Goal: Task Accomplishment & Management: Manage account settings

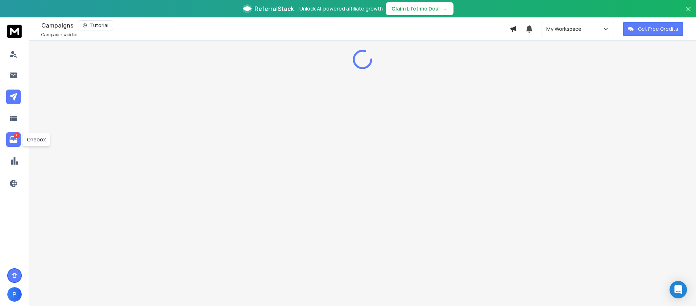
click at [19, 140] on link "2" at bounding box center [13, 139] width 14 height 14
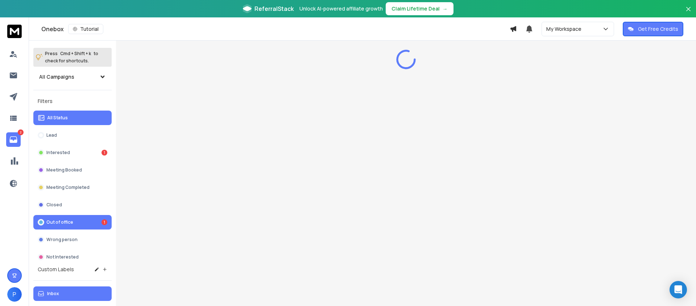
click at [79, 224] on button "Out of office 1" at bounding box center [72, 222] width 78 height 14
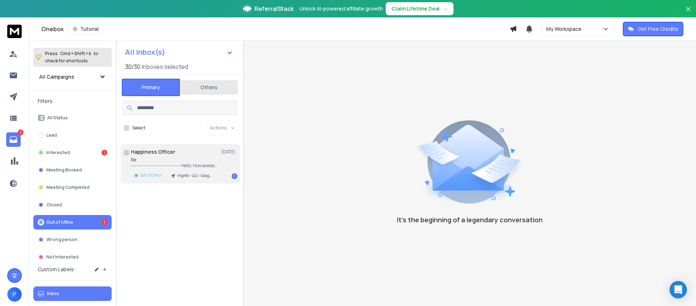
click at [188, 154] on div "Happiness Officer [DATE]" at bounding box center [184, 151] width 107 height 7
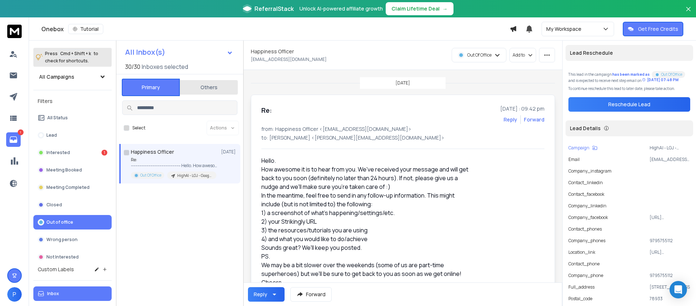
scroll to position [14, 0]
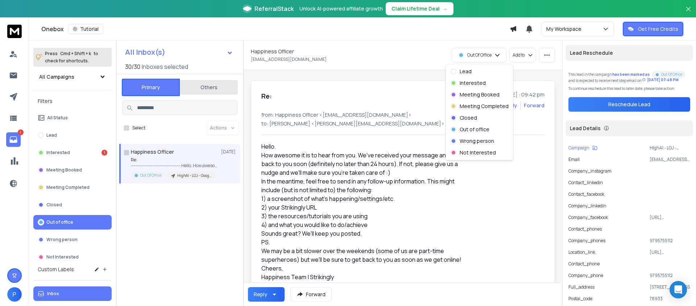
click at [482, 60] on div "Out Of Office" at bounding box center [479, 55] width 54 height 14
click at [487, 141] on p "Wrong person" at bounding box center [476, 140] width 34 height 7
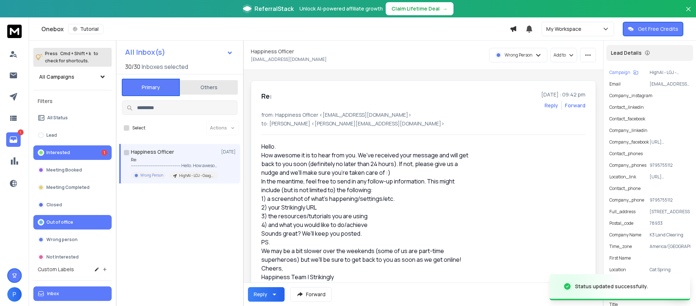
click at [92, 152] on button "Interested 1" at bounding box center [72, 152] width 78 height 14
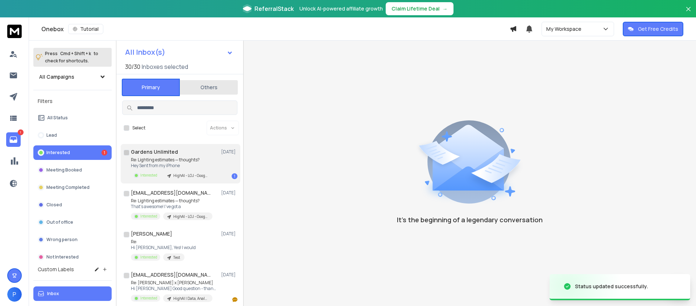
click at [199, 170] on div "Re: Lighting estimates — thoughts? Hey Sent from my iPhone Interested HighAI - …" at bounding box center [172, 168] width 82 height 22
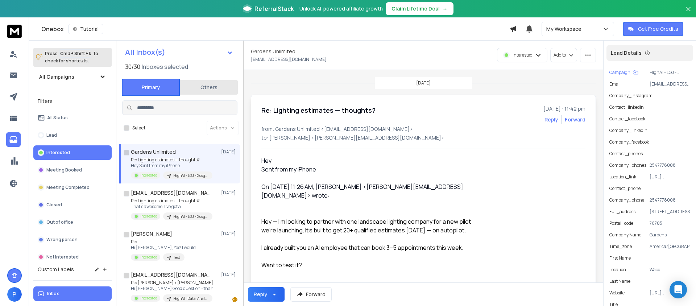
click at [311, 172] on div "Sent from my iPhone" at bounding box center [367, 169] width 212 height 9
click at [319, 168] on div "Sent from my iPhone" at bounding box center [367, 169] width 212 height 9
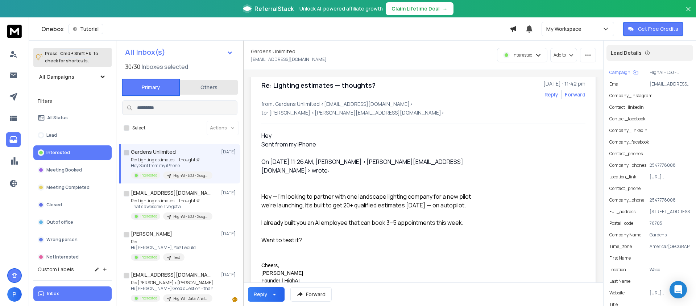
scroll to position [20, 0]
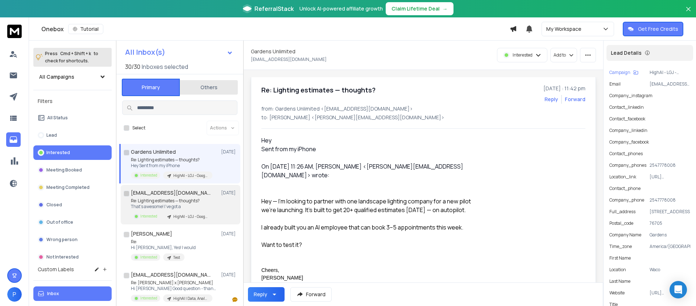
click at [186, 198] on p "Re: Lighting estimates — thoughts?" at bounding box center [172, 201] width 82 height 6
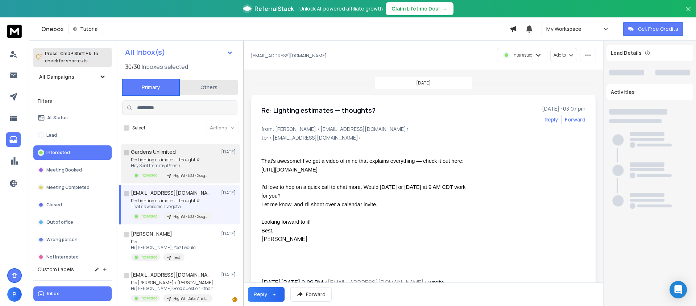
click at [197, 166] on p "Hey Sent from my iPhone" at bounding box center [172, 166] width 82 height 6
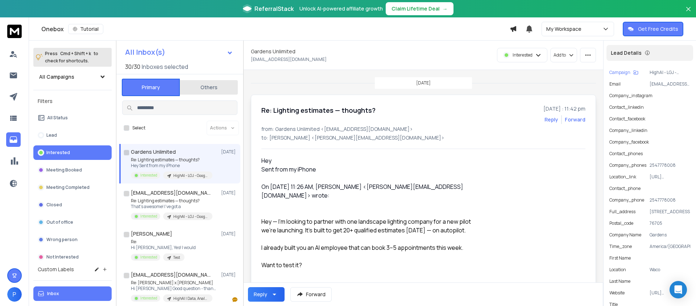
scroll to position [9, 0]
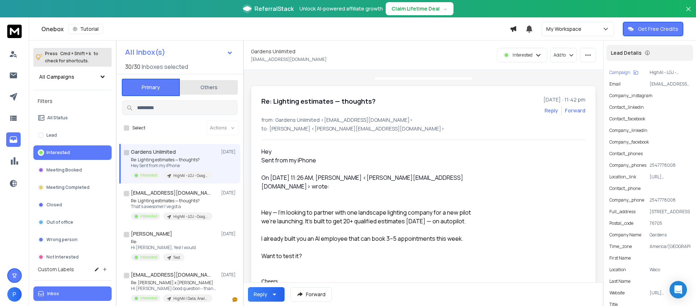
click at [260, 291] on div "Reply" at bounding box center [260, 294] width 13 height 7
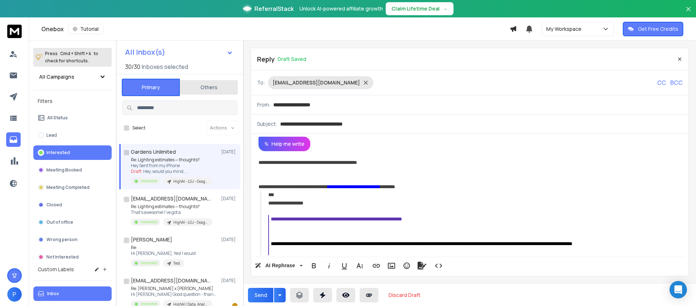
click at [408, 84] on input at bounding box center [401, 82] width 51 height 13
click at [412, 82] on input at bounding box center [401, 82] width 51 height 13
click at [336, 83] on p "[EMAIL_ADDRESS][DOMAIN_NAME]" at bounding box center [315, 82] width 87 height 7
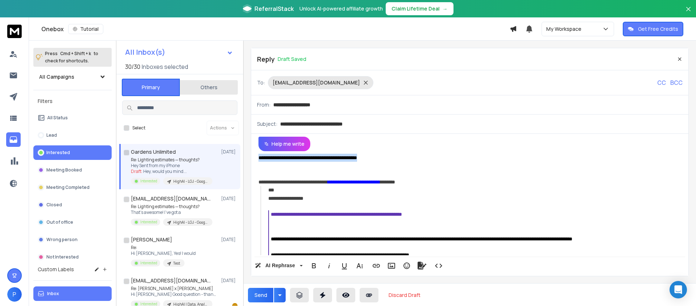
drag, startPoint x: 397, startPoint y: 157, endPoint x: 255, endPoint y: 159, distance: 142.4
click at [255, 159] on div "**********" at bounding box center [468, 203] width 435 height 104
copy div
click at [172, 157] on p "Re: Lighting estimates — thoughts?" at bounding box center [172, 160] width 82 height 6
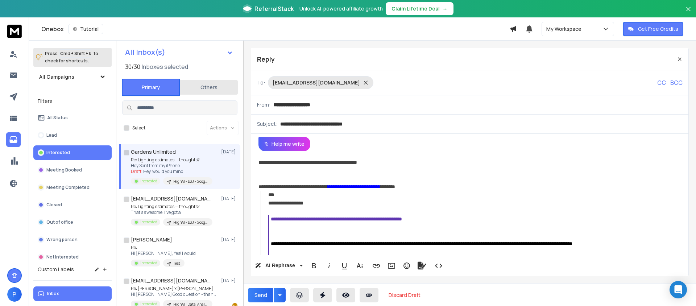
click at [194, 166] on p "Hey Sent from my iPhone" at bounding box center [172, 166] width 82 height 6
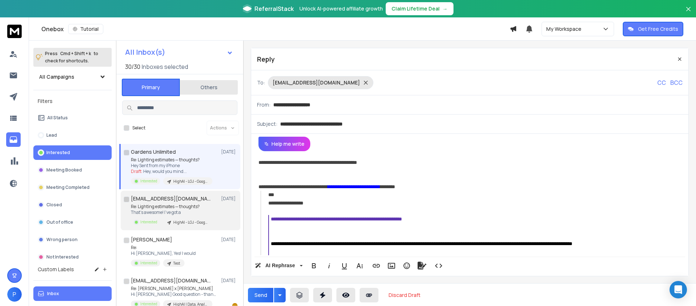
click at [195, 211] on p "That’s awesome! I’ve got a" at bounding box center [172, 212] width 82 height 6
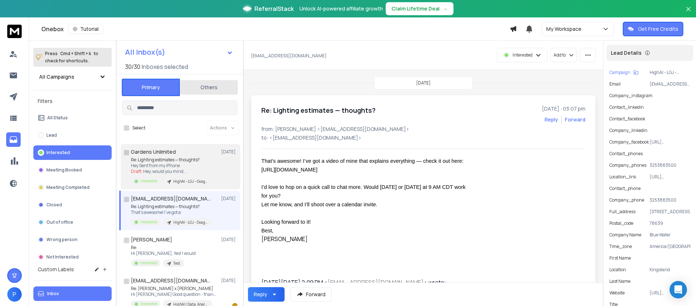
click at [203, 165] on p "Hey Sent from my iPhone" at bounding box center [172, 166] width 82 height 6
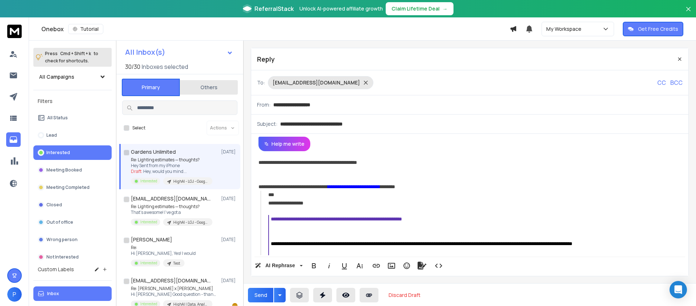
click at [676, 58] on icon at bounding box center [679, 59] width 6 height 6
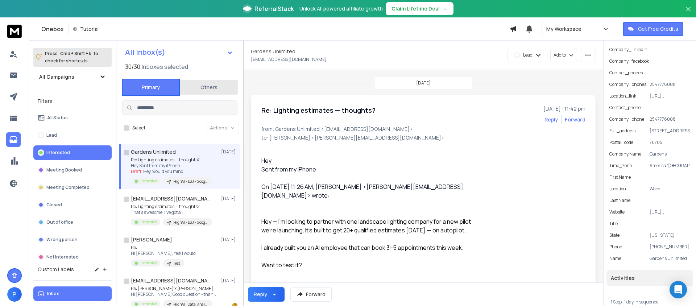
scroll to position [0, 0]
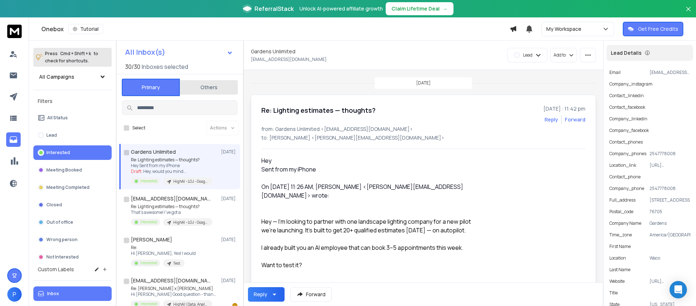
click at [665, 199] on p "[STREET_ADDRESS]" at bounding box center [669, 200] width 41 height 6
click at [257, 293] on div "Reply" at bounding box center [260, 294] width 13 height 7
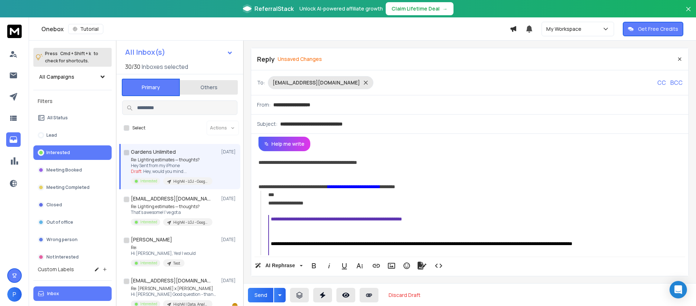
click at [397, 164] on div "**********" at bounding box center [465, 162] width 415 height 8
click at [409, 162] on div "**********" at bounding box center [465, 162] width 415 height 8
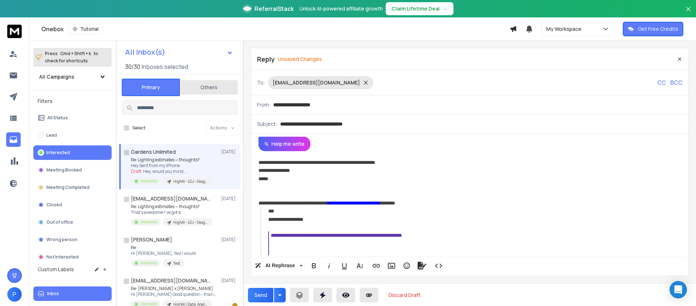
click at [427, 162] on div "**********" at bounding box center [465, 170] width 415 height 24
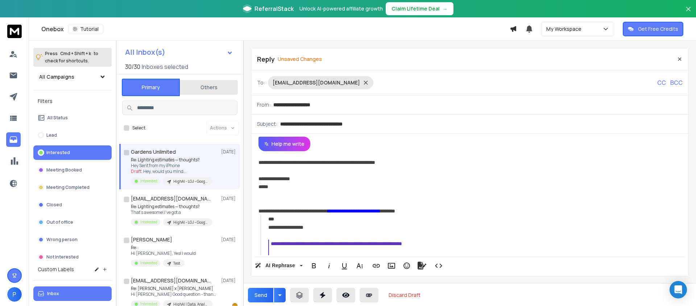
click at [330, 159] on div "**********" at bounding box center [465, 162] width 415 height 8
click at [333, 161] on div "**********" at bounding box center [465, 162] width 415 height 8
drag, startPoint x: 332, startPoint y: 166, endPoint x: 255, endPoint y: 164, distance: 77.2
click at [255, 164] on div "**********" at bounding box center [469, 203] width 437 height 104
click at [467, 163] on div "**********" at bounding box center [465, 162] width 415 height 8
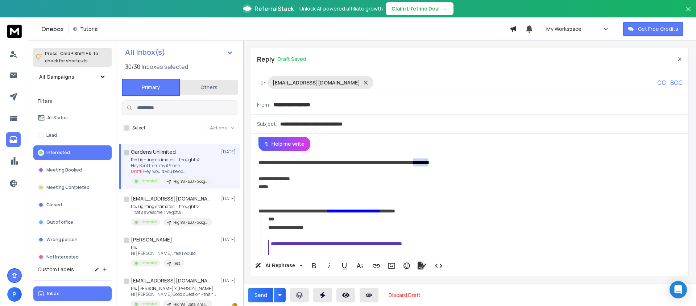
click at [467, 163] on div "**********" at bounding box center [465, 162] width 415 height 8
click at [272, 189] on div "**********" at bounding box center [465, 178] width 415 height 24
click at [269, 176] on div "**********" at bounding box center [465, 178] width 415 height 24
click at [270, 162] on div "**********" at bounding box center [465, 162] width 415 height 8
click at [278, 296] on icon "button" at bounding box center [279, 295] width 9 height 9
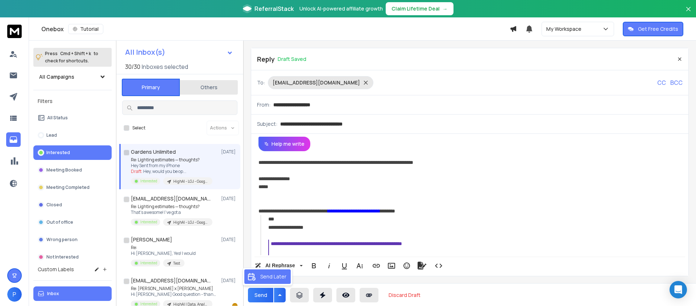
click at [277, 279] on p "Send Later" at bounding box center [273, 276] width 26 height 7
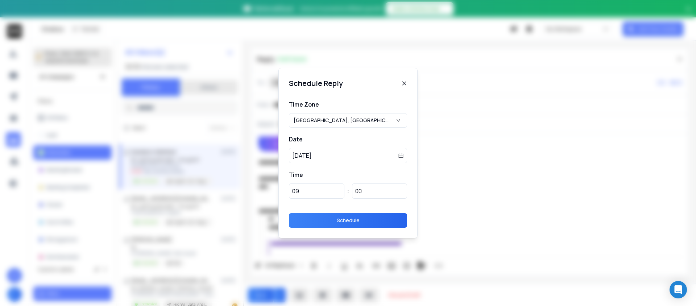
click at [311, 195] on div "09" at bounding box center [316, 190] width 55 height 15
click at [386, 172] on h1 "Time" at bounding box center [348, 174] width 118 height 9
click at [358, 122] on p "[GEOGRAPHIC_DATA], [GEOGRAPHIC_DATA] (UTC-11:00)" at bounding box center [342, 120] width 98 height 7
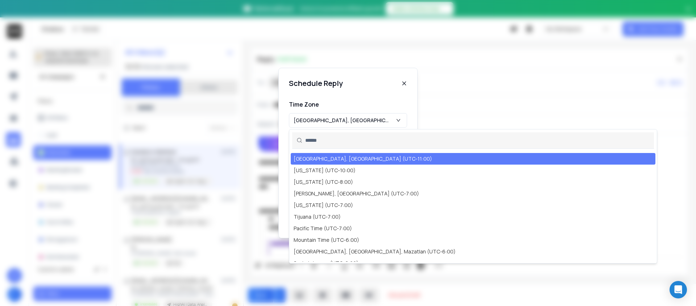
click at [347, 142] on input "text" at bounding box center [477, 140] width 344 height 16
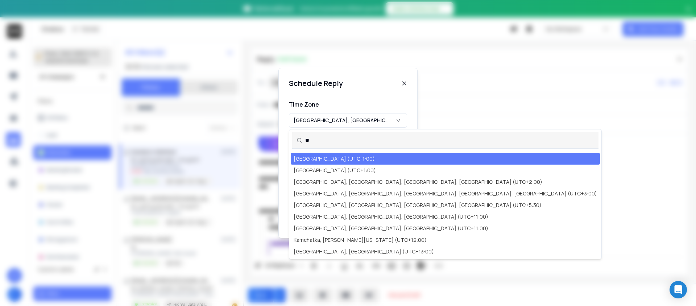
type input "*"
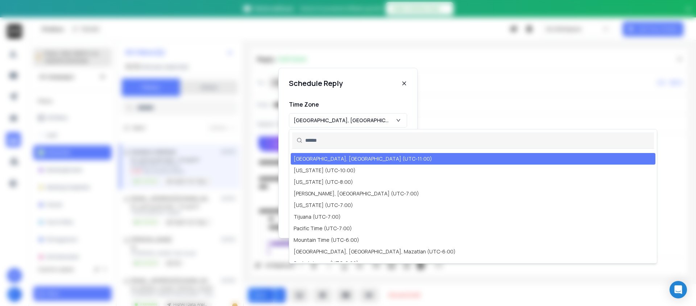
scroll to position [158, 0]
type input "*"
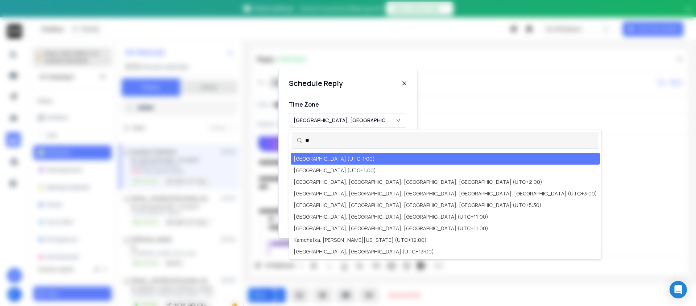
type input "*"
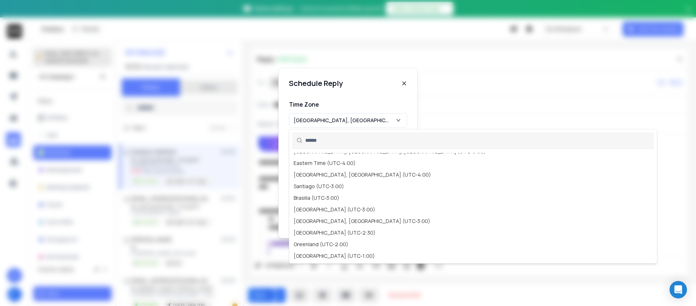
type input "*"
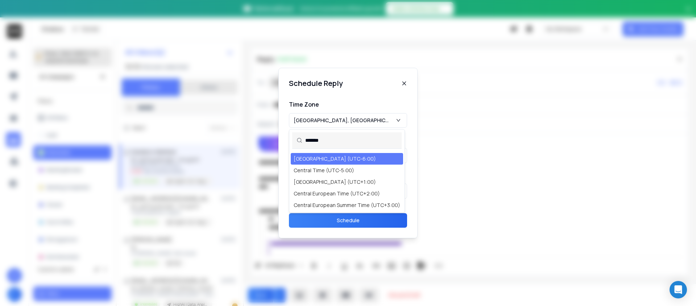
type input "*******"
click at [279, 141] on body "ReferralStack Unlock AI-powered affiliate growth Lifetime Deals available! Clai…" at bounding box center [348, 153] width 696 height 306
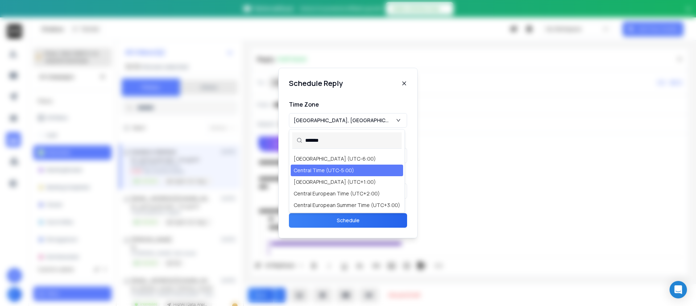
click at [342, 173] on div "Central Time (UTC-5:00)" at bounding box center [323, 170] width 61 height 7
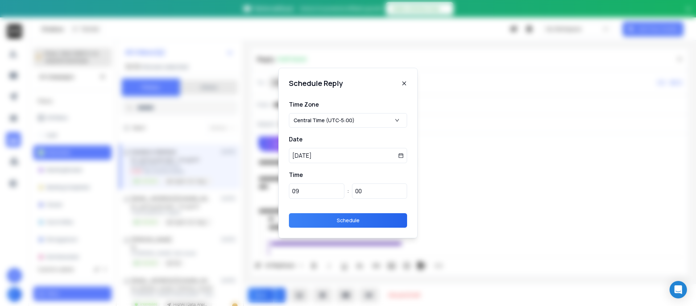
click at [318, 193] on div "09" at bounding box center [316, 190] width 55 height 15
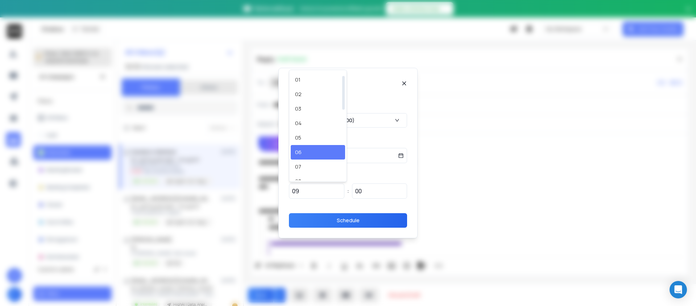
click at [314, 152] on div "06" at bounding box center [318, 152] width 54 height 14
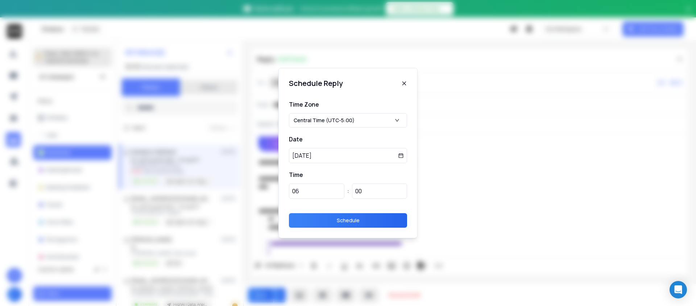
click at [376, 193] on div "00" at bounding box center [379, 190] width 55 height 15
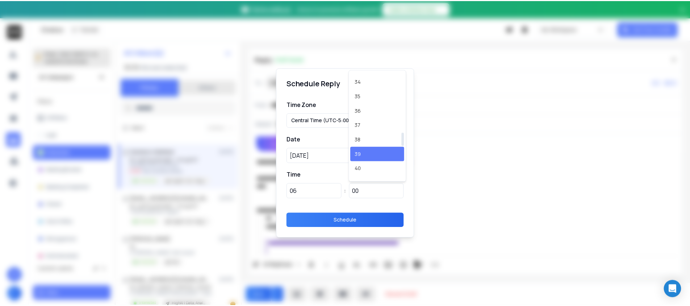
scroll to position [414, 0]
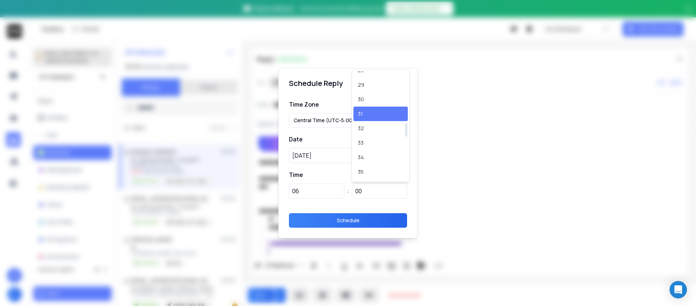
click at [373, 93] on div "30" at bounding box center [380, 99] width 54 height 14
click at [359, 221] on div "Schedule" at bounding box center [348, 220] width 118 height 14
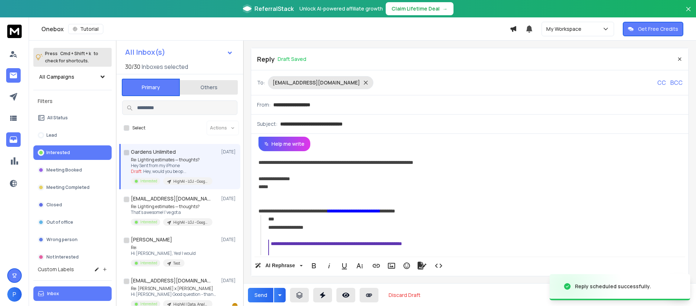
click at [16, 76] on icon at bounding box center [13, 75] width 7 height 6
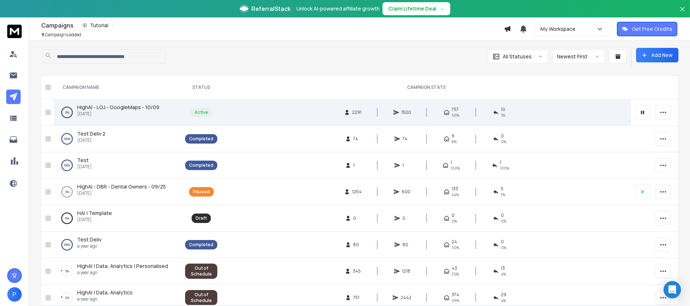
click at [138, 112] on p "5 days ago" at bounding box center [118, 114] width 82 height 6
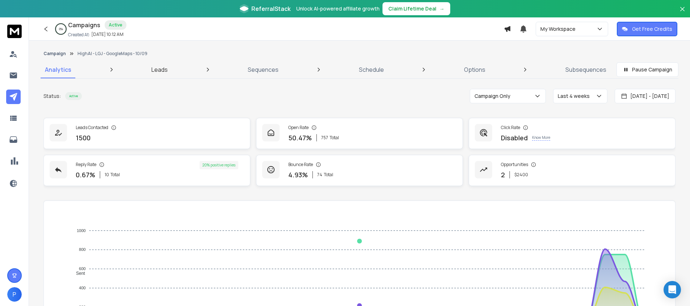
click at [157, 70] on p "Leads" at bounding box center [159, 69] width 16 height 9
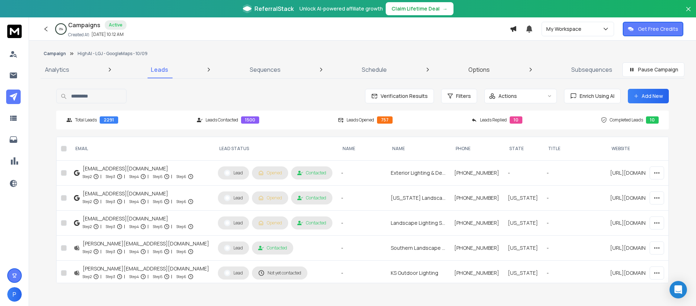
click at [483, 66] on p "Options" at bounding box center [478, 69] width 21 height 9
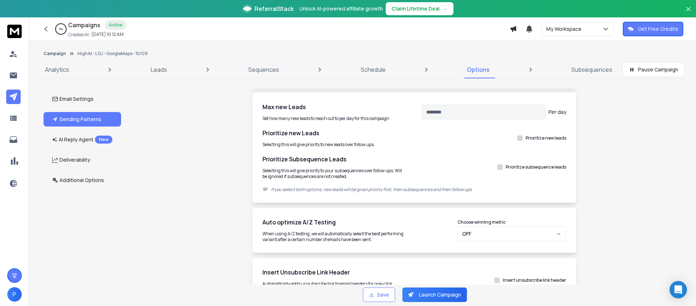
scroll to position [419, 0]
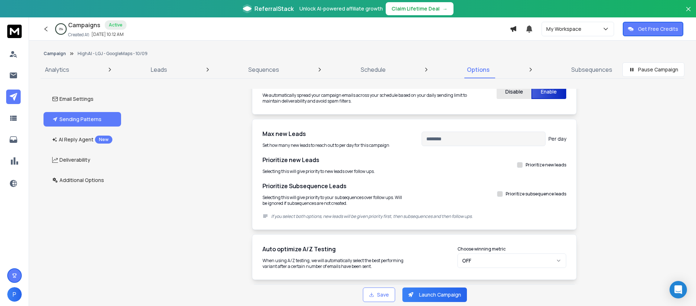
drag, startPoint x: 446, startPoint y: 138, endPoint x: 394, endPoint y: 142, distance: 52.7
click at [394, 142] on div "Max new Leads Set how many new leads to reach out to per day for this campaign …" at bounding box center [414, 138] width 304 height 19
drag, startPoint x: 457, startPoint y: 139, endPoint x: 414, endPoint y: 139, distance: 43.1
click at [414, 139] on div "Max new Leads Set how many new leads to reach out to per day for this campaign …" at bounding box center [414, 138] width 304 height 19
click at [630, 160] on div "Email Accounts Accounts to Use Select one or more accounts to send emails from …" at bounding box center [419, 187] width 572 height 196
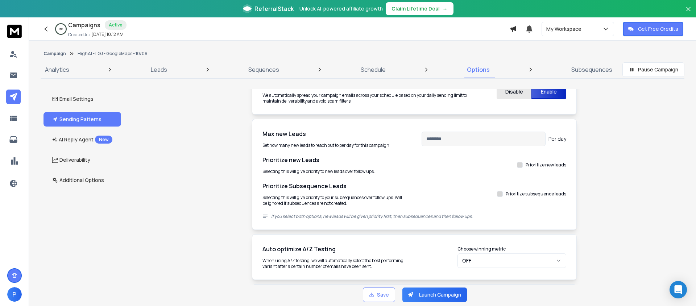
click at [455, 293] on button "Launch Campaign" at bounding box center [434, 294] width 64 height 14
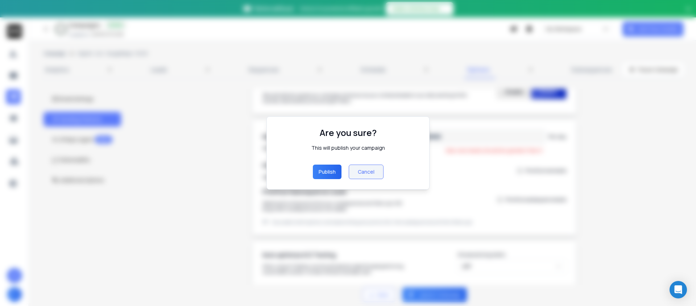
click at [339, 181] on div "Are you sure? This will publish your campaign Publish Cancel" at bounding box center [347, 152] width 163 height 73
click at [333, 175] on button "Publish" at bounding box center [327, 172] width 29 height 14
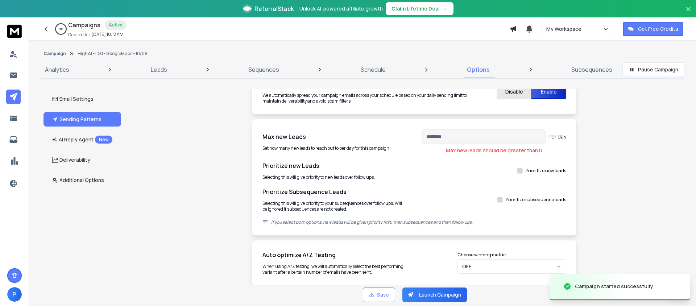
drag, startPoint x: 436, startPoint y: 135, endPoint x: 409, endPoint y: 135, distance: 27.2
click at [409, 135] on div "Max new Leads Set how many new leads to reach out to per day for this campaign …" at bounding box center [414, 141] width 304 height 25
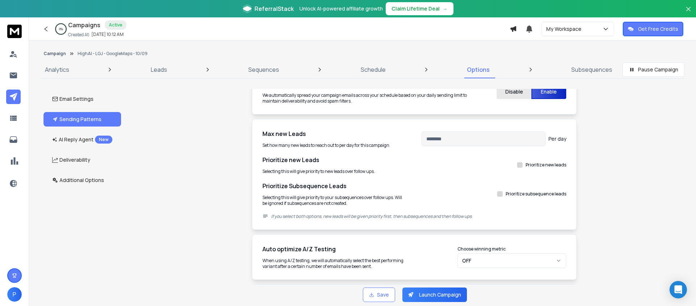
type input "*"
click at [428, 293] on button "Launch Campaign" at bounding box center [434, 294] width 64 height 14
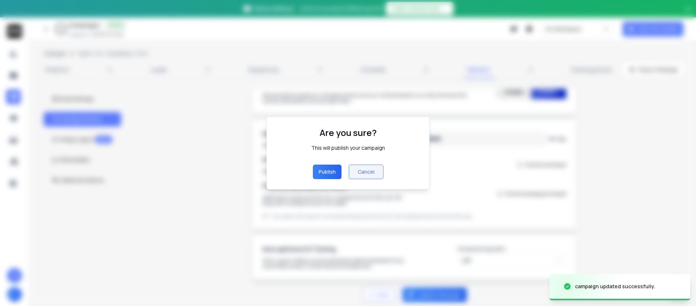
click at [328, 176] on button "Publish" at bounding box center [327, 172] width 29 height 14
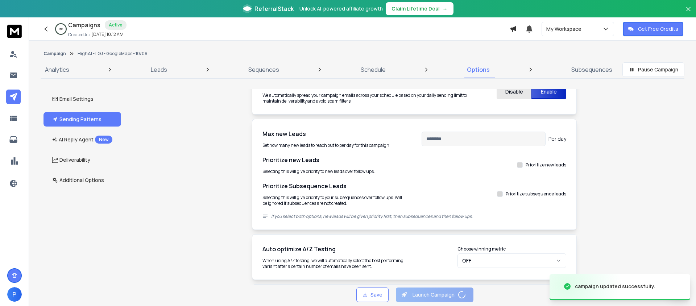
scroll to position [333, 0]
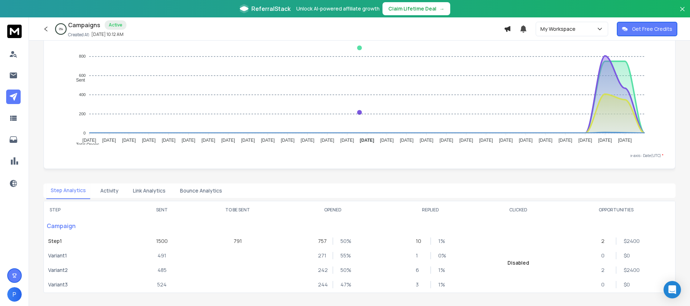
scroll to position [0, 0]
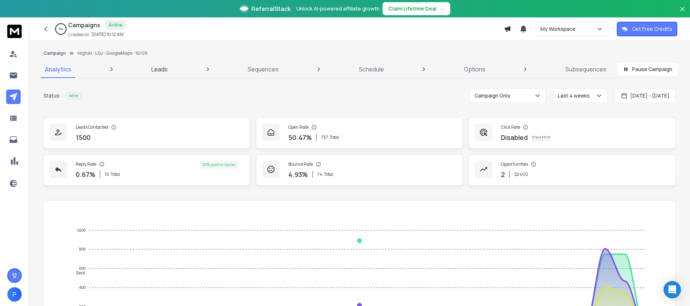
click at [168, 64] on link "Leads" at bounding box center [159, 69] width 25 height 17
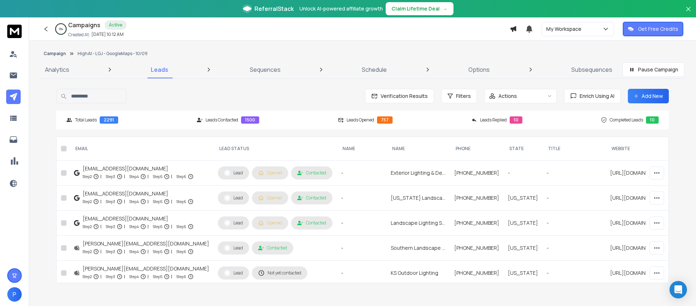
click at [688, 10] on icon "Close banner" at bounding box center [688, 9] width 4 height 4
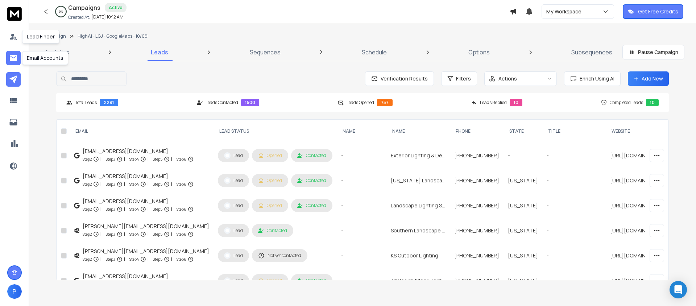
click at [16, 58] on icon at bounding box center [13, 58] width 7 height 6
